Goal: Check status: Check status

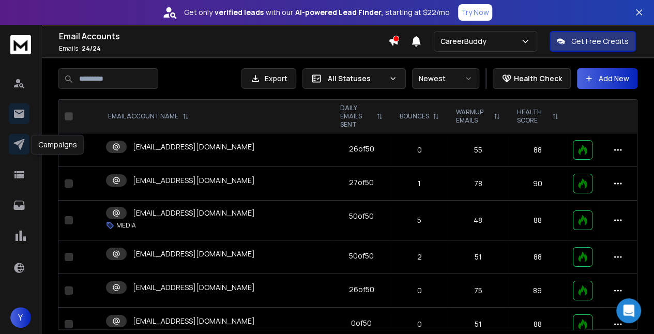
drag, startPoint x: 0, startPoint y: 0, endPoint x: 19, endPoint y: 150, distance: 151.7
click at [19, 150] on icon at bounding box center [19, 144] width 12 height 12
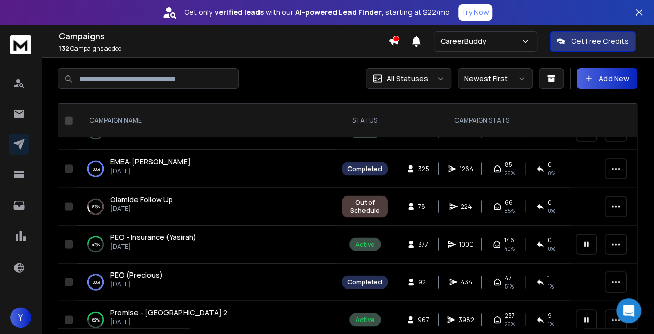
scroll to position [929, 0]
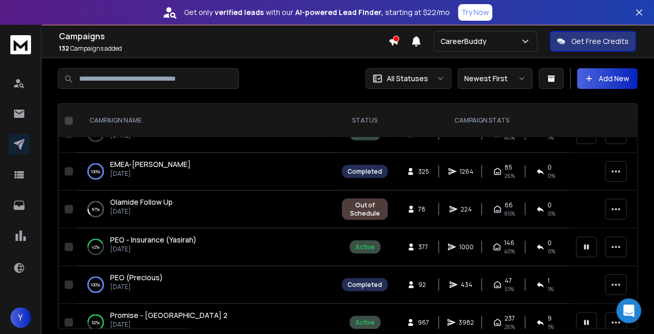
click at [210, 236] on div "42 % PEO - Insurance (Yasirah) [DATE]" at bounding box center [206, 246] width 238 height 25
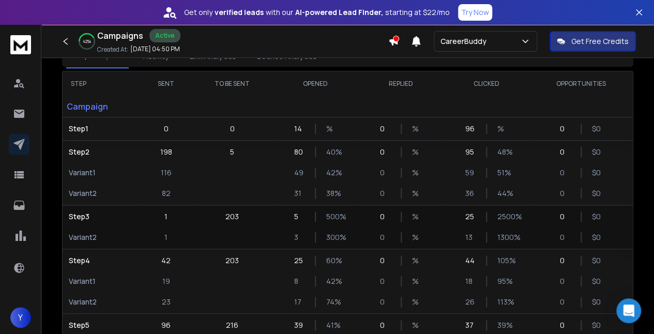
scroll to position [490, 0]
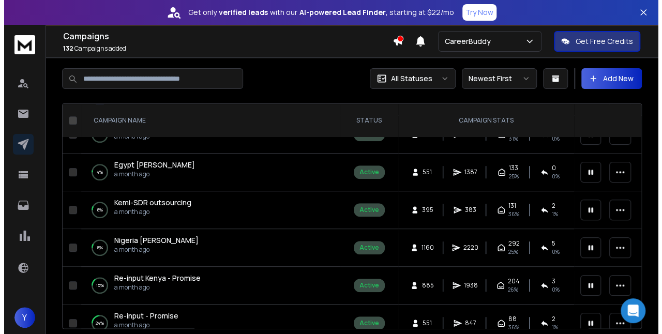
scroll to position [284, 0]
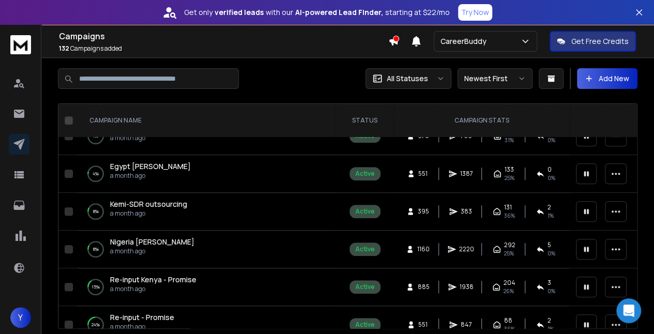
click at [157, 201] on span "Kemi-SDR outsourcing" at bounding box center [148, 204] width 77 height 10
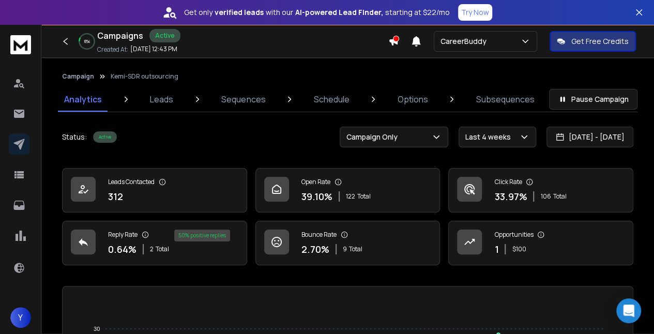
click at [512, 195] on p "33.97 %" at bounding box center [510, 196] width 33 height 14
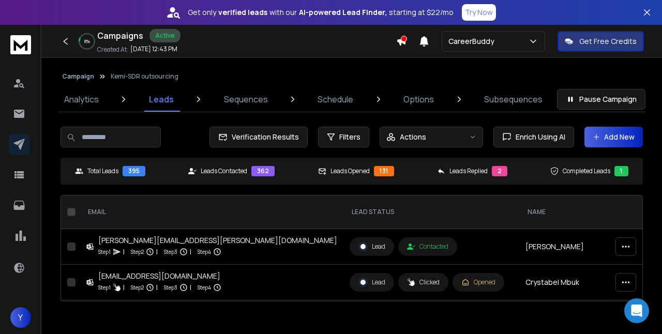
click at [121, 136] on input at bounding box center [111, 137] width 100 height 21
type input "***"
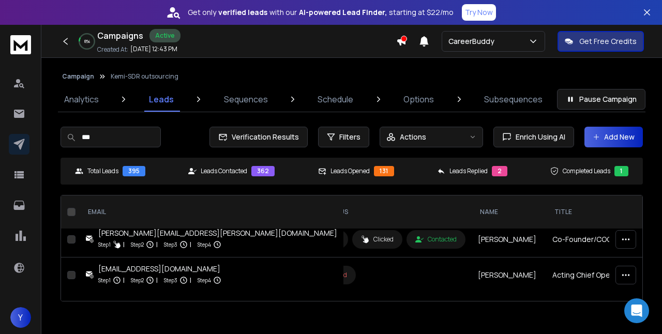
scroll to position [46, 0]
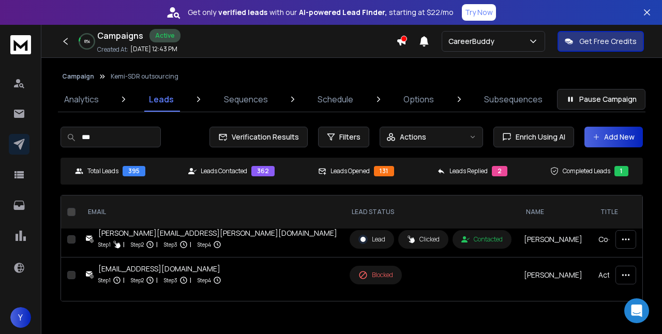
click at [188, 250] on div "Step 1 | Step 2 | Step 3 | Step 4" at bounding box center [217, 244] width 239 height 10
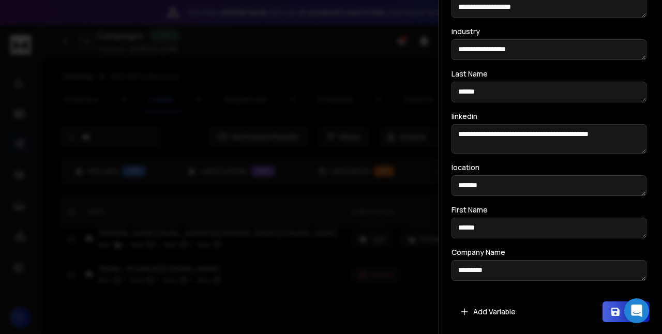
scroll to position [0, 0]
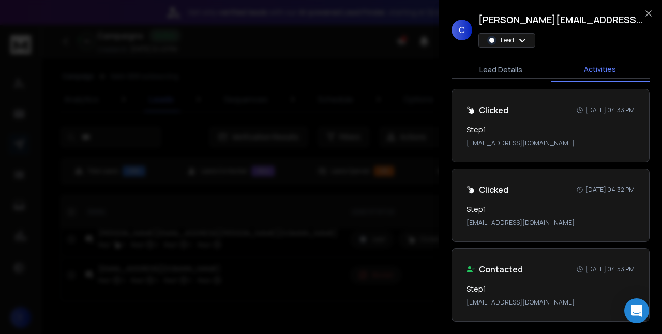
click at [598, 66] on button "Activities" at bounding box center [600, 70] width 99 height 24
click at [648, 12] on icon "button" at bounding box center [648, 13] width 10 height 10
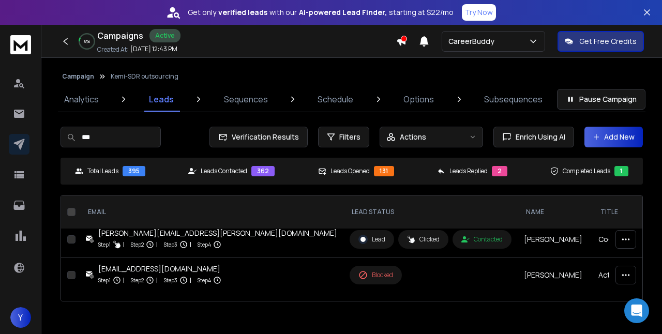
click at [211, 252] on td "[PERSON_NAME][EMAIL_ADDRESS][PERSON_NAME][DOMAIN_NAME] Step 1 | Step 2 | Step 3…" at bounding box center [212, 240] width 264 height 36
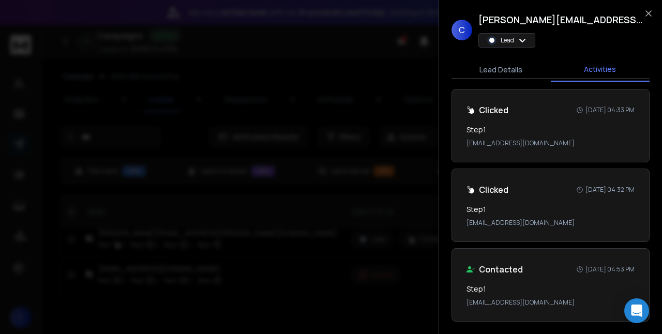
click at [598, 66] on button "Activities" at bounding box center [600, 70] width 99 height 24
